Goal: Navigation & Orientation: Find specific page/section

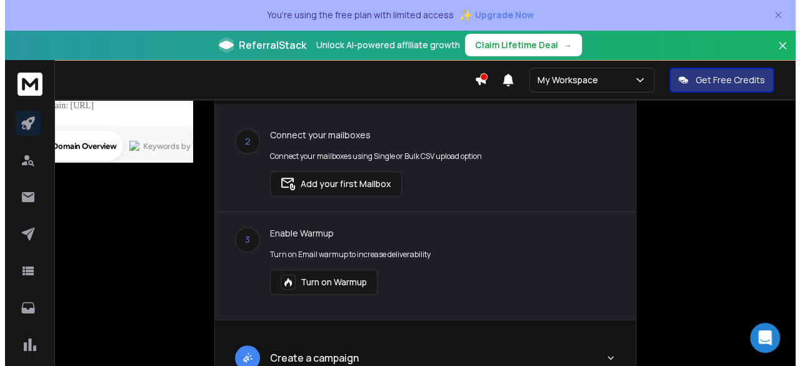
scroll to position [354, 0]
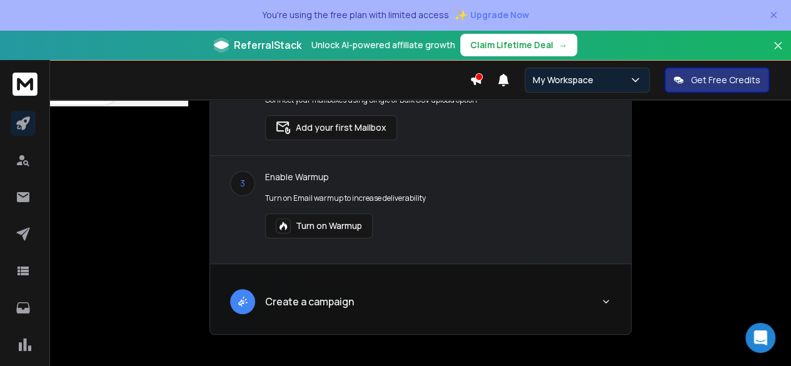
click at [603, 70] on button "My Workspace" at bounding box center [587, 80] width 125 height 25
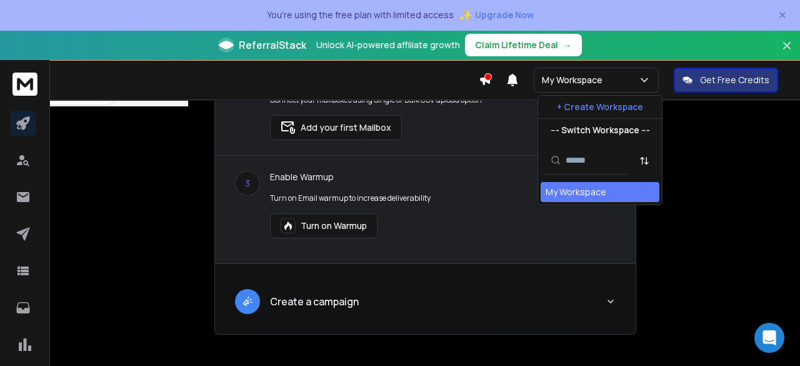
click at [598, 131] on p "--- Switch Workspace ---" at bounding box center [600, 130] width 99 height 13
click at [612, 113] on button "+ Create Workspace" at bounding box center [600, 107] width 124 height 23
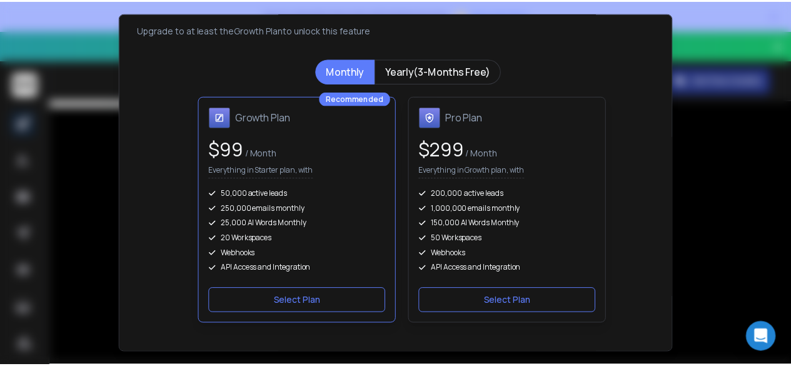
scroll to position [0, 0]
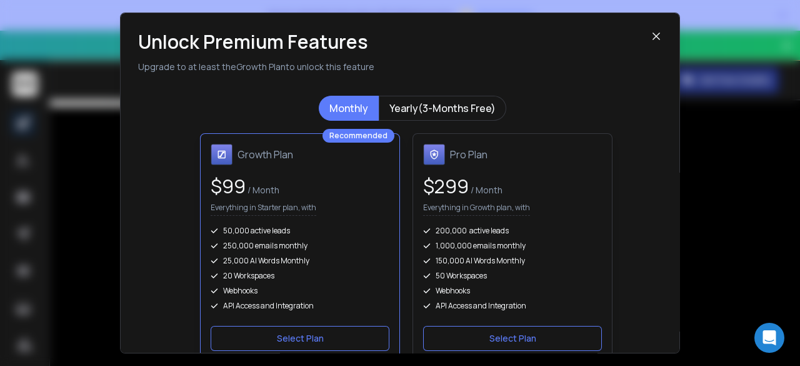
click at [656, 34] on icon at bounding box center [656, 36] width 11 height 11
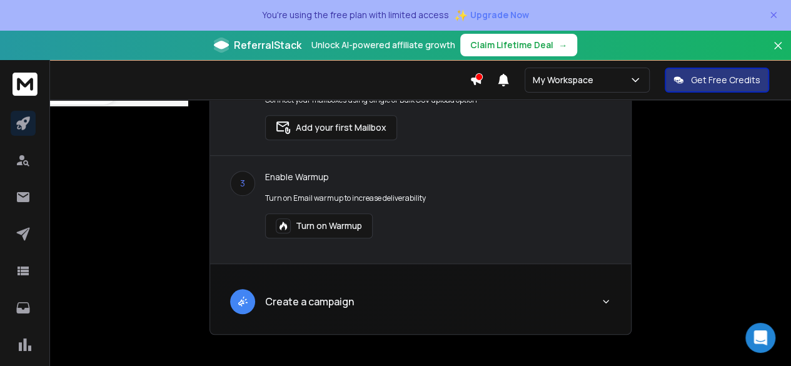
click at [777, 43] on icon "Close banner" at bounding box center [777, 45] width 11 height 11
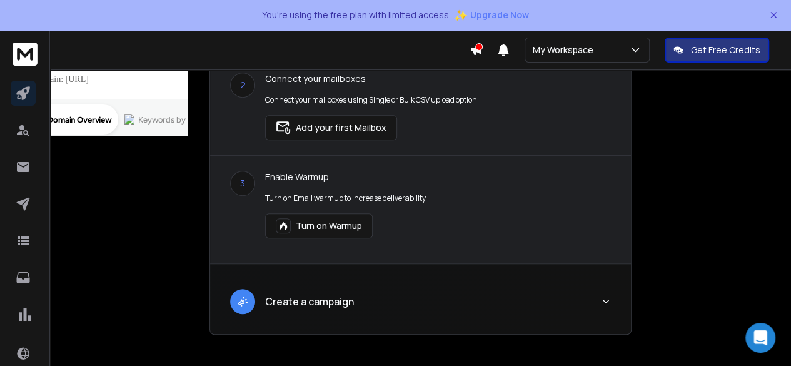
click at [777, 15] on icon "Close notification" at bounding box center [774, 15] width 10 height 10
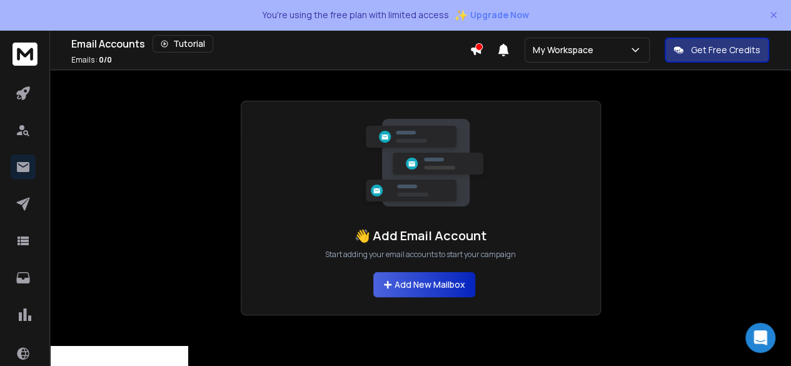
scroll to position [19, 0]
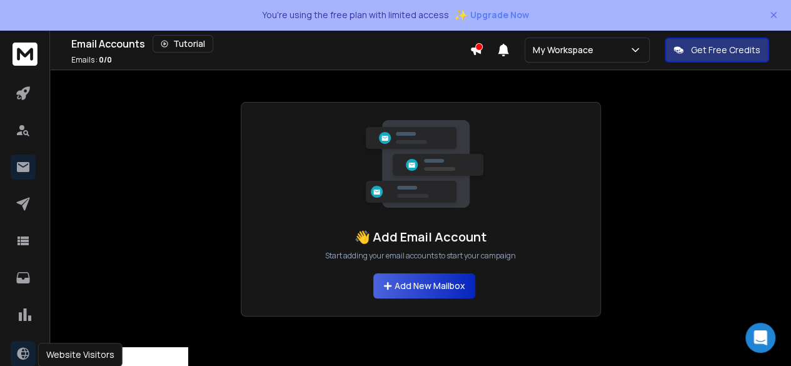
click at [22, 355] on icon at bounding box center [23, 353] width 15 height 15
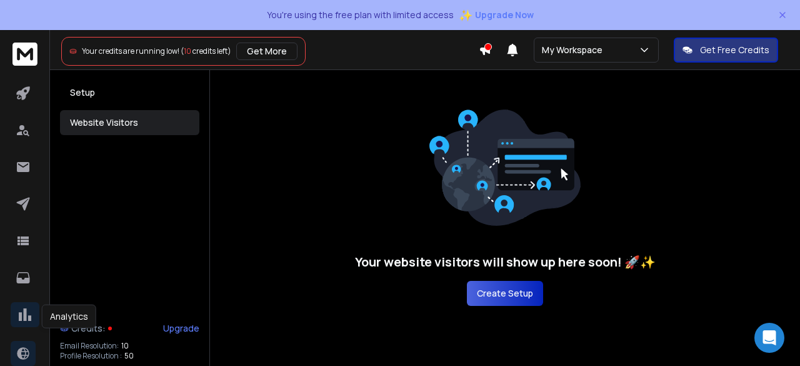
click at [13, 308] on link at bounding box center [25, 314] width 29 height 29
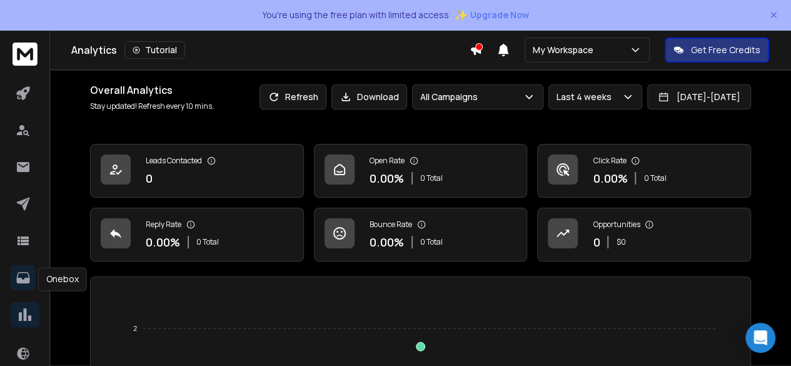
click at [25, 276] on icon at bounding box center [23, 277] width 15 height 15
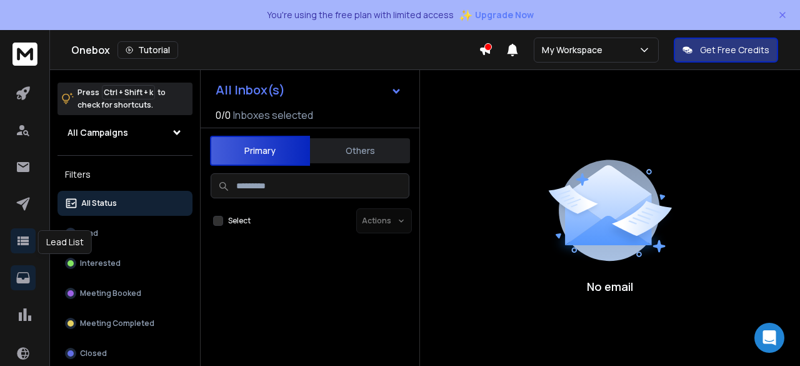
click at [25, 245] on icon at bounding box center [23, 240] width 11 height 9
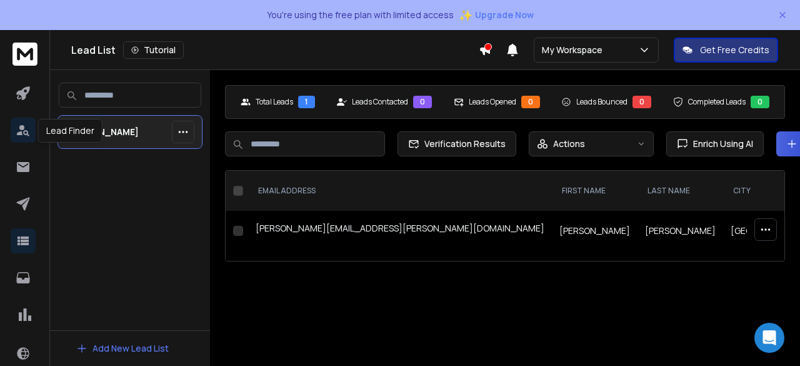
click at [21, 129] on circle at bounding box center [21, 127] width 5 height 5
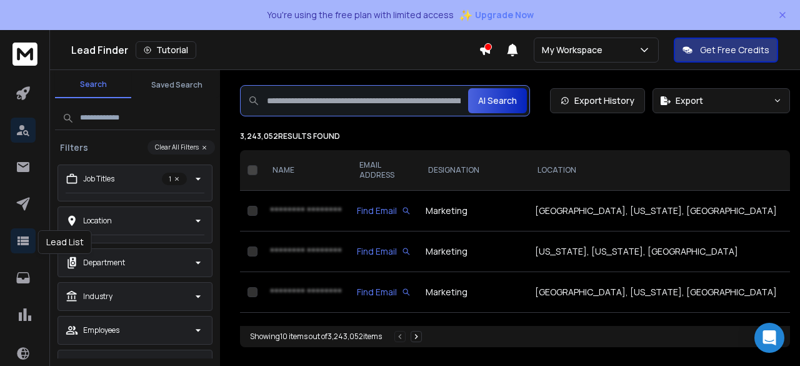
click at [24, 245] on icon at bounding box center [23, 240] width 11 height 9
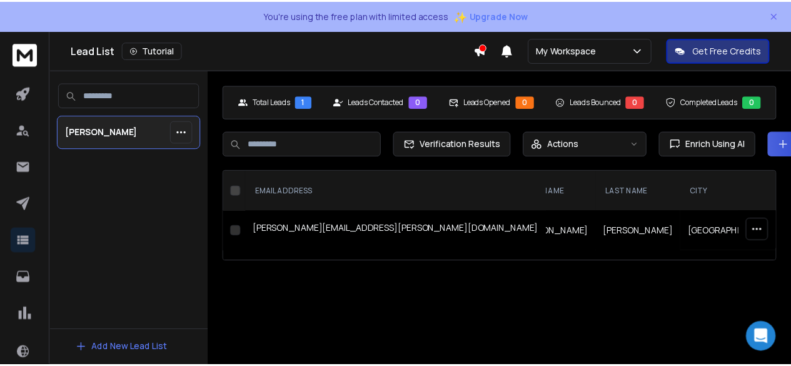
scroll to position [0, 30]
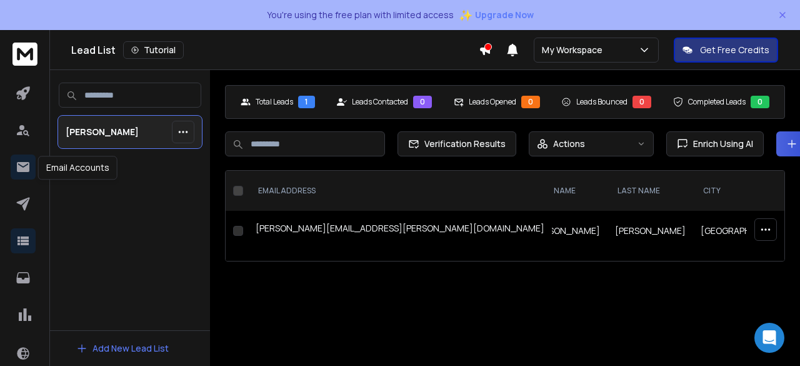
click at [29, 169] on icon at bounding box center [23, 166] width 15 height 15
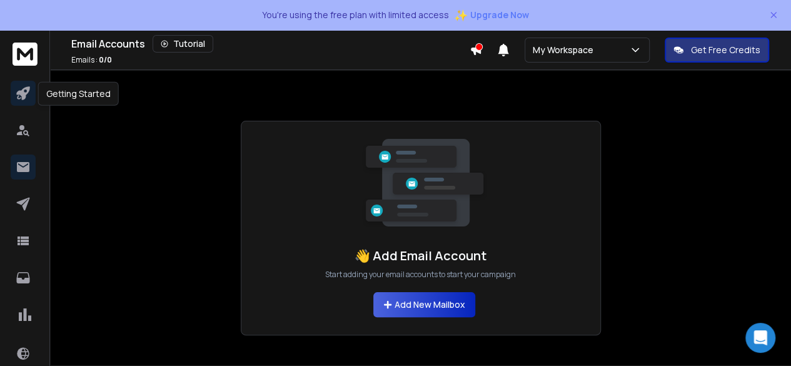
click at [30, 94] on icon at bounding box center [23, 93] width 15 height 15
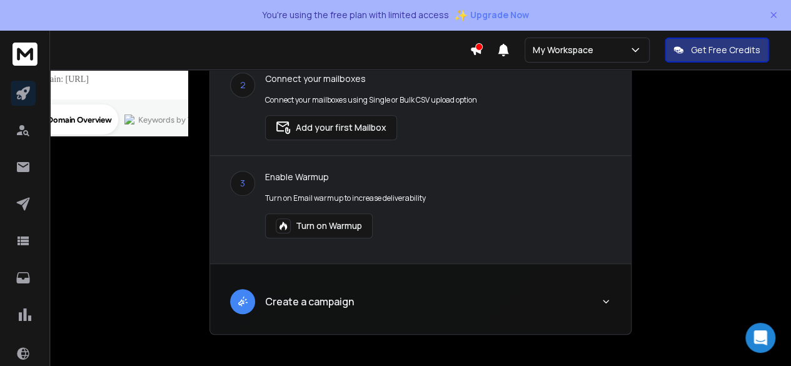
scroll to position [324, 0]
click at [24, 177] on link at bounding box center [23, 166] width 25 height 25
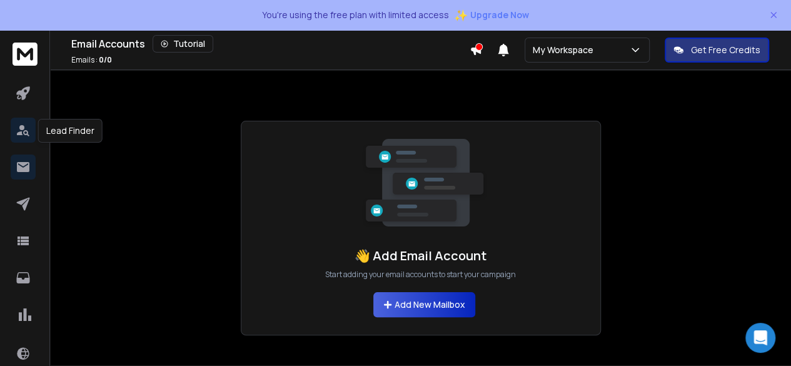
click at [29, 136] on icon at bounding box center [23, 130] width 15 height 15
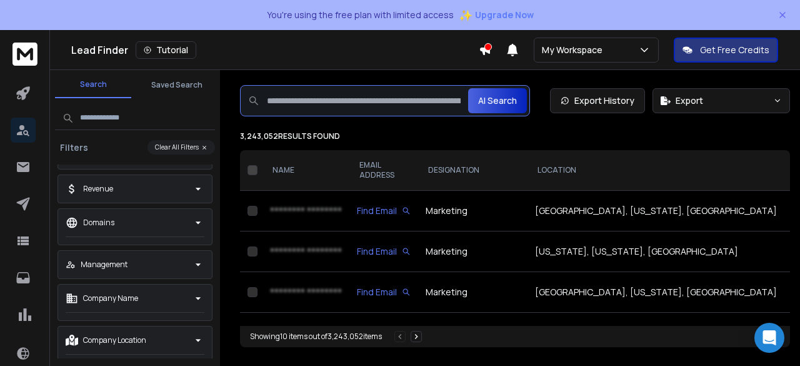
scroll to position [174, 0]
click at [126, 301] on div "Company Name" at bounding box center [102, 299] width 73 height 13
click at [130, 294] on p "Company Name" at bounding box center [110, 299] width 55 height 10
click at [155, 198] on div "Revenue" at bounding box center [135, 188] width 155 height 29
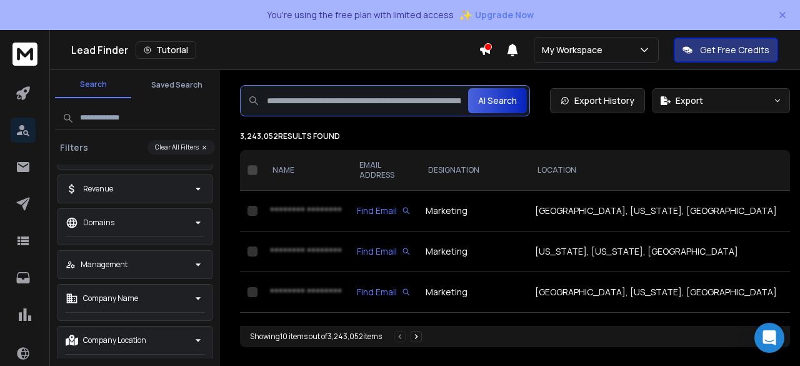
click at [158, 192] on div "Revenue" at bounding box center [135, 189] width 139 height 13
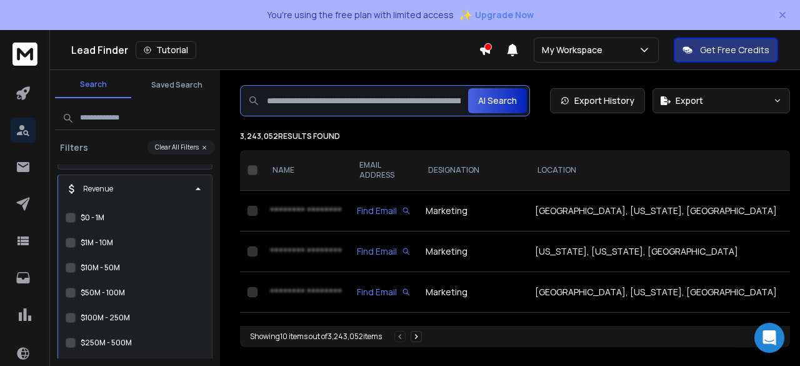
click at [158, 190] on div "Revenue" at bounding box center [135, 189] width 139 height 13
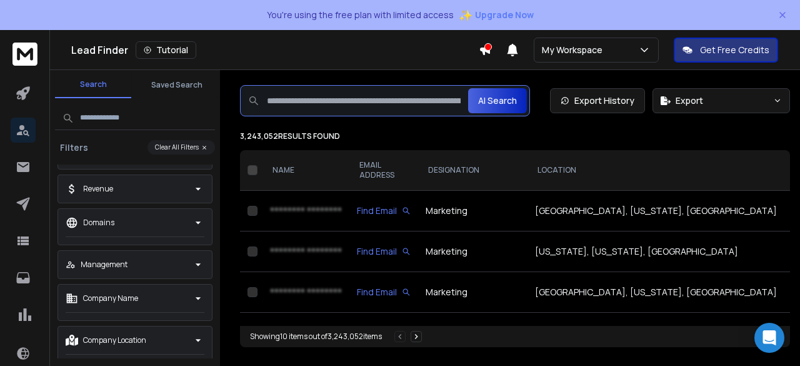
click at [156, 208] on div "Domains" at bounding box center [135, 226] width 155 height 37
click at [150, 219] on div "Domains" at bounding box center [135, 222] width 139 height 13
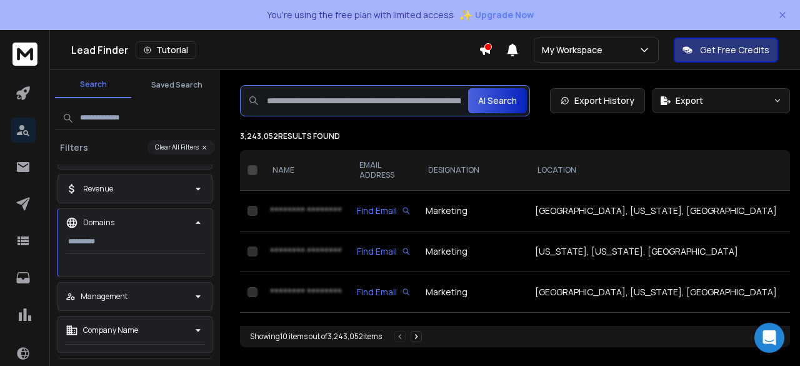
click at [150, 219] on div "Domains" at bounding box center [135, 222] width 139 height 13
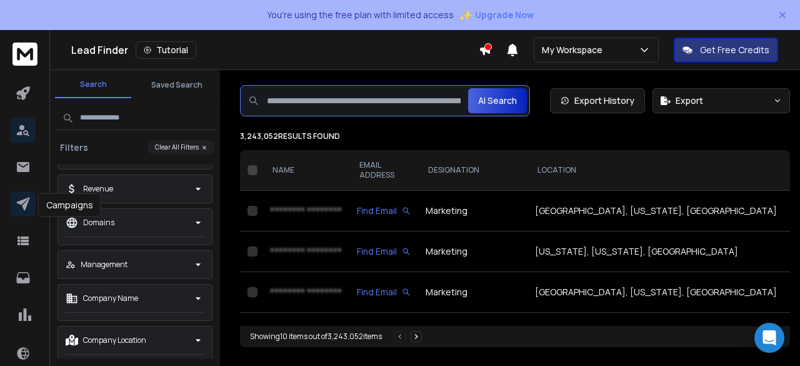
click at [22, 193] on link at bounding box center [23, 203] width 25 height 25
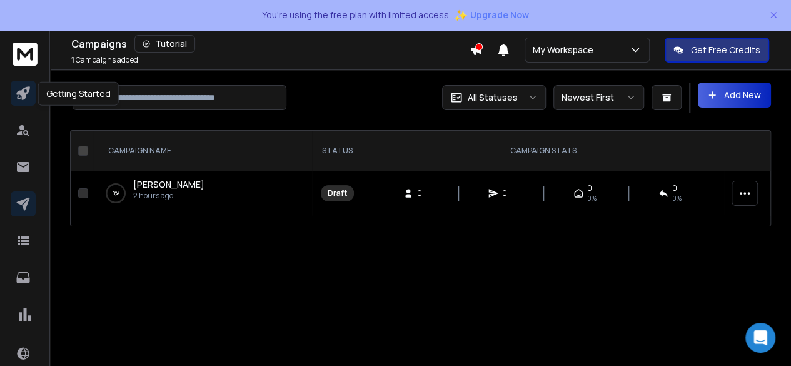
click at [21, 96] on icon at bounding box center [23, 93] width 14 height 14
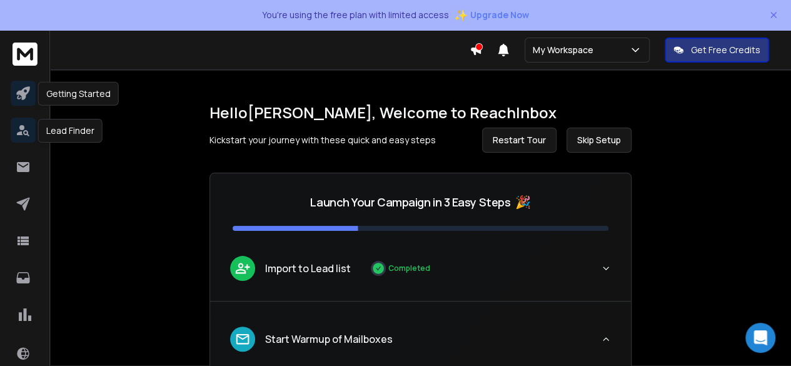
click at [16, 132] on icon at bounding box center [23, 130] width 15 height 15
